Goal: Task Accomplishment & Management: Manage account settings

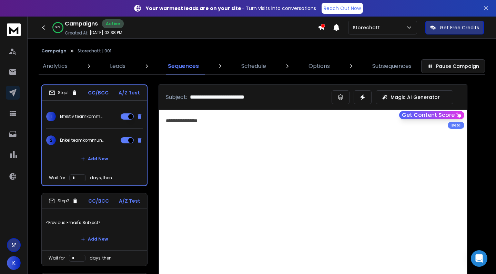
scroll to position [32, 0]
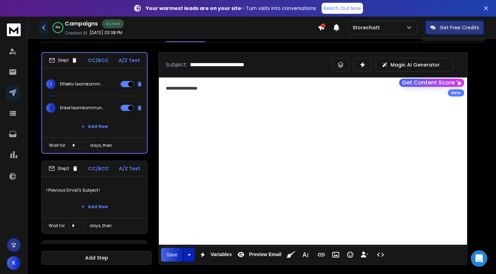
click at [43, 24] on icon at bounding box center [44, 27] width 6 height 6
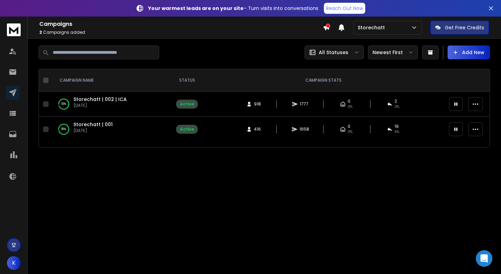
click at [91, 125] on span "Storechatt | 001" at bounding box center [92, 124] width 39 height 7
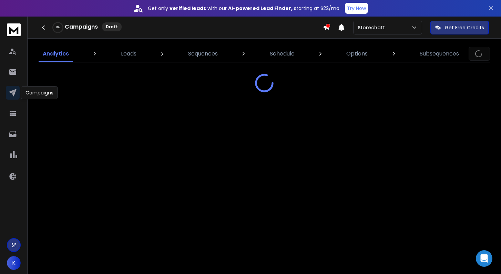
click at [13, 93] on icon at bounding box center [12, 92] width 7 height 7
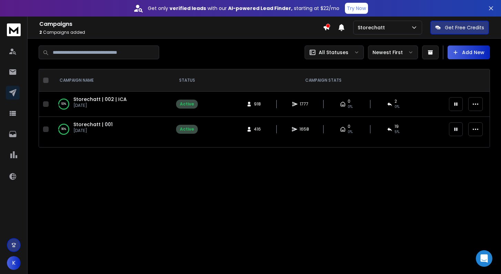
click at [104, 123] on span "Storechatt | 001" at bounding box center [92, 124] width 39 height 7
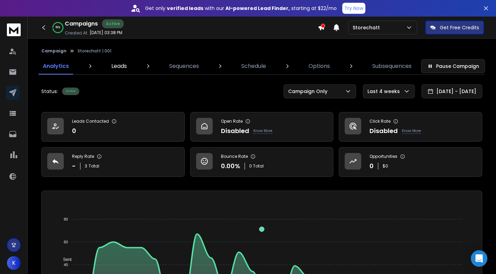
click at [117, 67] on p "Leads" at bounding box center [119, 66] width 16 height 8
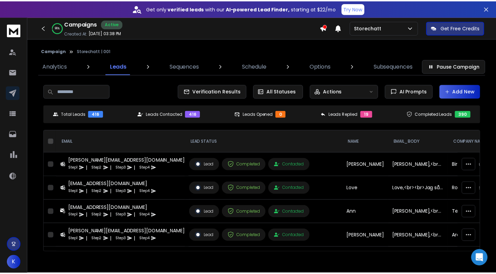
scroll to position [0, 25]
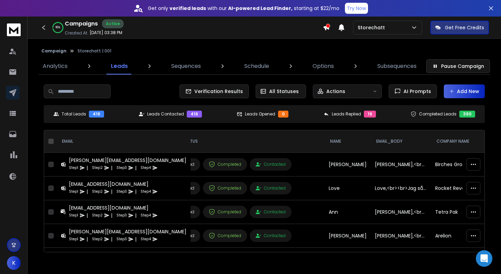
click at [470, 93] on button "Add New" at bounding box center [464, 91] width 41 height 14
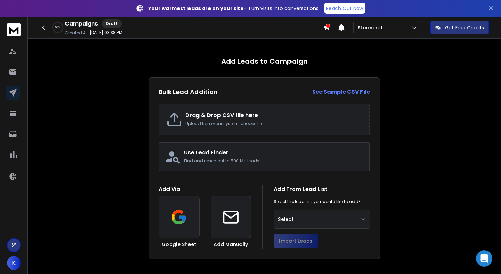
click at [226, 123] on p "Upload from your system, choose file" at bounding box center [273, 124] width 177 height 6
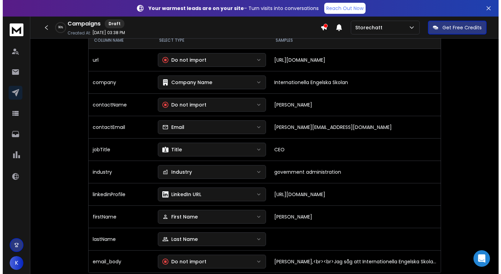
scroll to position [130, 0]
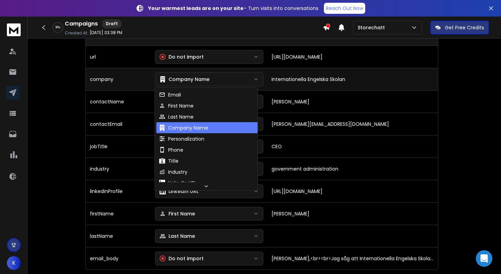
click at [230, 81] on button "Company Name" at bounding box center [209, 79] width 108 height 14
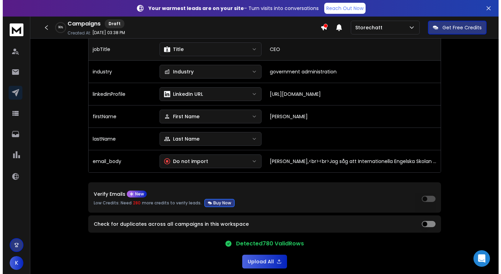
scroll to position [232, 0]
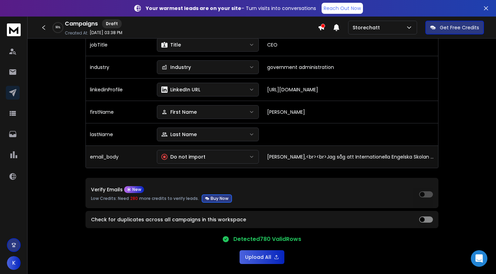
click at [223, 159] on button "Do not import" at bounding box center [208, 157] width 102 height 14
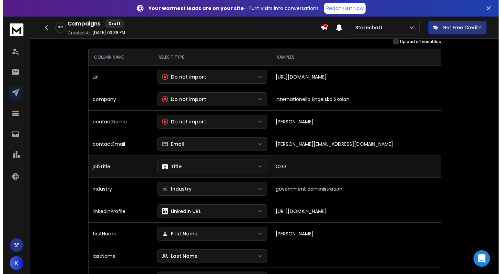
scroll to position [111, 0]
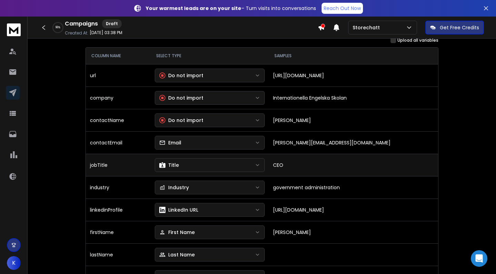
click at [239, 164] on button "Title" at bounding box center [210, 165] width 110 height 14
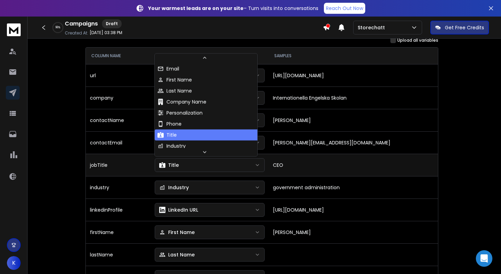
scroll to position [11, 0]
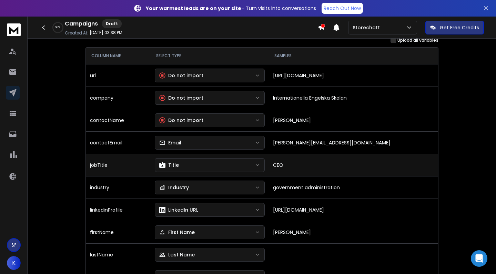
click at [233, 167] on button "Title" at bounding box center [210, 165] width 110 height 14
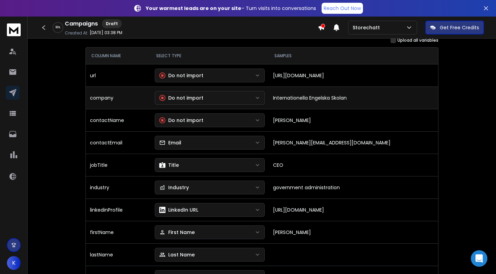
click at [244, 101] on button "Do not import" at bounding box center [210, 98] width 110 height 14
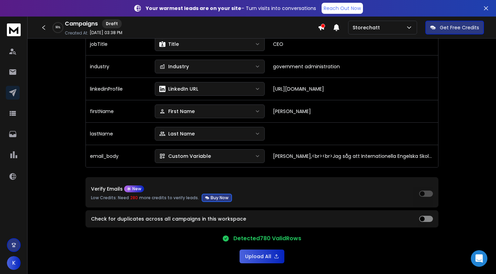
scroll to position [232, 0]
click at [424, 220] on button "Check for duplicates across all campaigns in this workspace" at bounding box center [426, 219] width 14 height 6
click at [266, 255] on button "Upload All" at bounding box center [262, 257] width 45 height 14
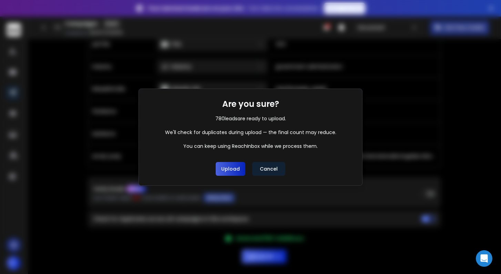
click at [231, 171] on button "Upload" at bounding box center [231, 169] width 30 height 14
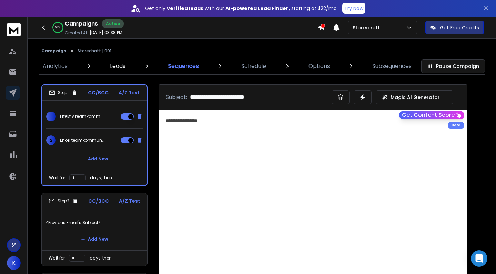
click at [120, 67] on p "Leads" at bounding box center [118, 66] width 16 height 8
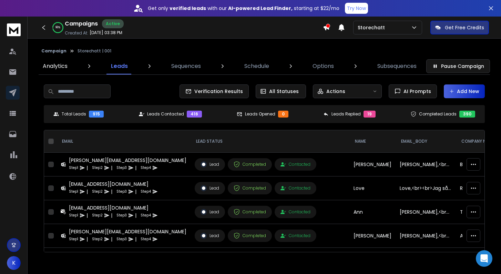
click at [61, 69] on p "Analytics" at bounding box center [55, 66] width 25 height 8
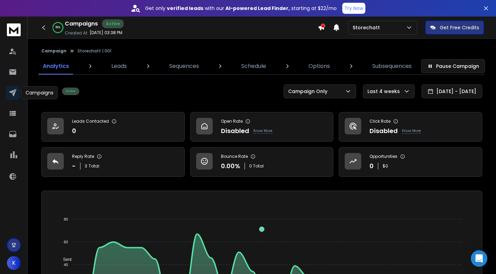
click at [12, 96] on icon at bounding box center [13, 93] width 8 height 8
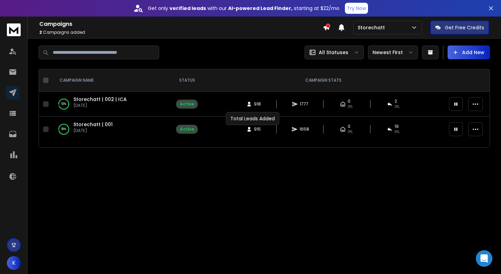
click at [256, 129] on span "915" at bounding box center [257, 130] width 7 height 6
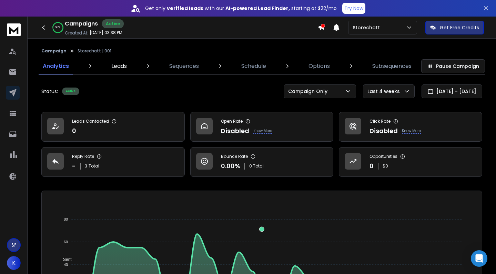
click at [119, 68] on p "Leads" at bounding box center [119, 66] width 16 height 8
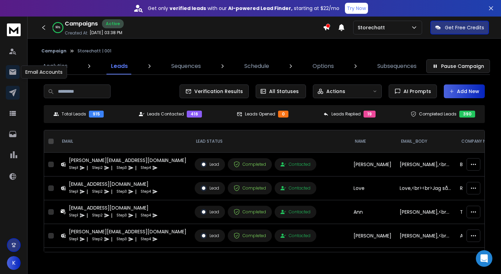
click at [13, 74] on icon at bounding box center [12, 72] width 7 height 6
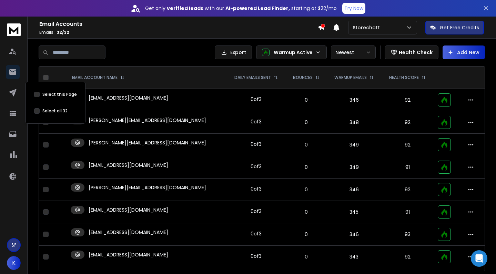
click at [39, 110] on button "Select this Page" at bounding box center [37, 111] width 6 height 6
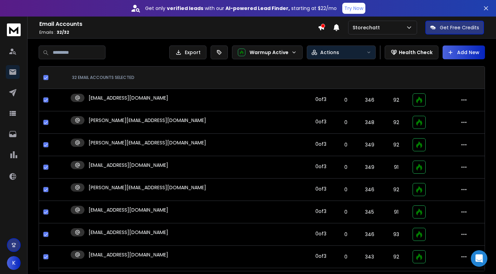
click at [345, 53] on div "Actions" at bounding box center [337, 52] width 52 height 7
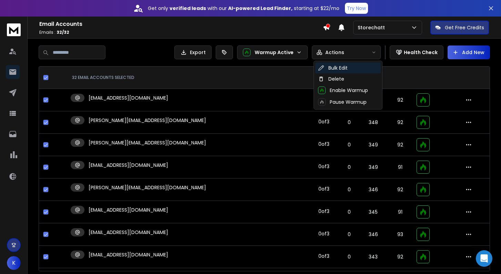
click at [345, 66] on div "Bulk Edit" at bounding box center [333, 67] width 30 height 7
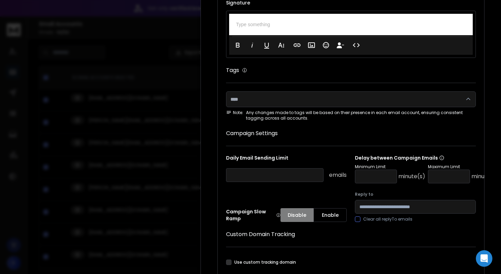
scroll to position [105, 0]
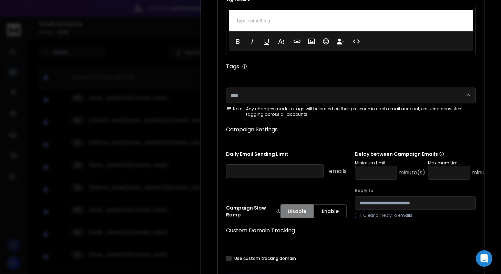
click at [266, 170] on input "number" at bounding box center [275, 171] width 98 height 14
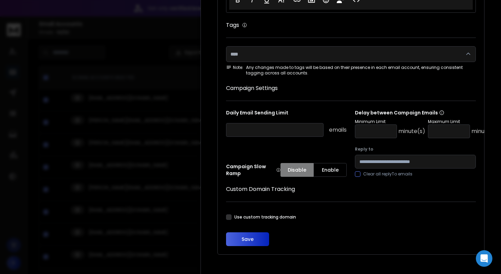
type input "*"
click at [262, 234] on button "Save" at bounding box center [247, 239] width 43 height 14
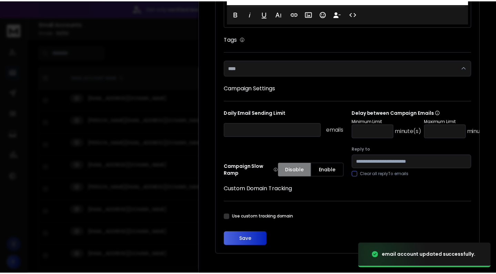
scroll to position [138, 0]
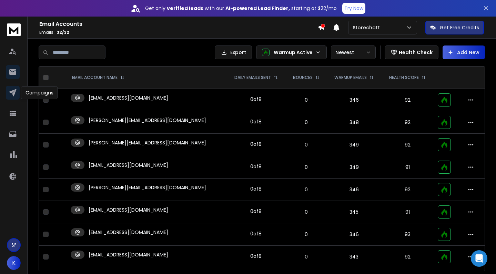
click at [13, 93] on icon at bounding box center [12, 92] width 7 height 7
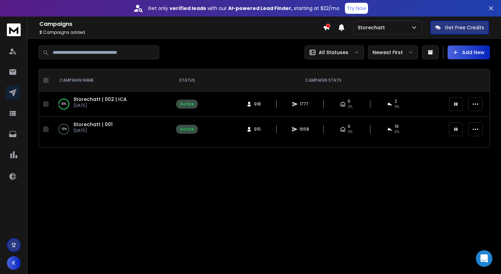
click at [91, 126] on span "Storechatt | 001" at bounding box center [92, 124] width 39 height 7
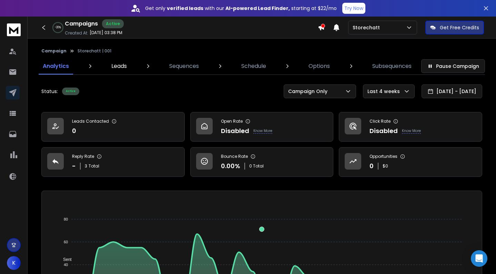
click at [123, 67] on p "Leads" at bounding box center [119, 66] width 16 height 8
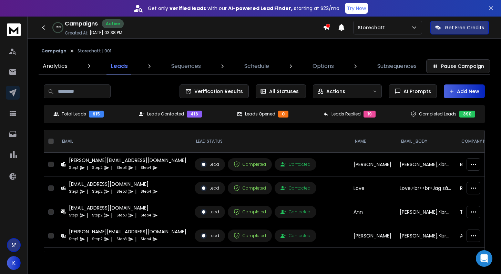
click at [59, 68] on p "Analytics" at bounding box center [55, 66] width 25 height 8
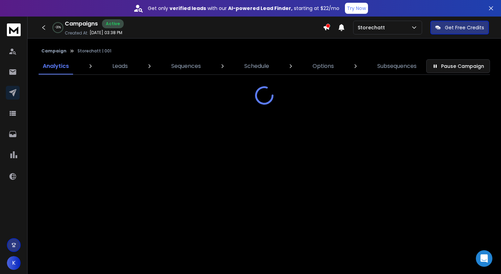
click at [16, 91] on icon at bounding box center [13, 93] width 8 height 8
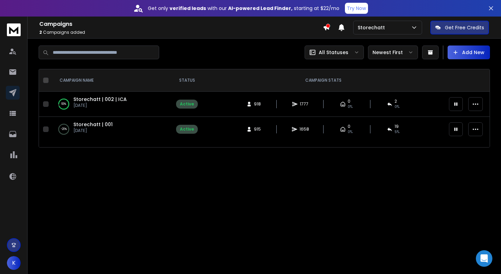
click at [95, 123] on span "Storechatt | 001" at bounding box center [92, 124] width 39 height 7
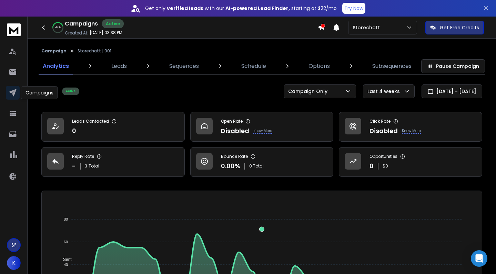
click at [14, 91] on icon at bounding box center [13, 93] width 8 height 8
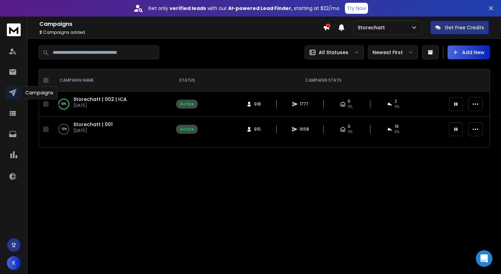
click at [12, 95] on icon at bounding box center [13, 93] width 8 height 8
click at [96, 124] on span "Storechatt | 001" at bounding box center [92, 124] width 39 height 7
